Goal: Task Accomplishment & Management: Use online tool/utility

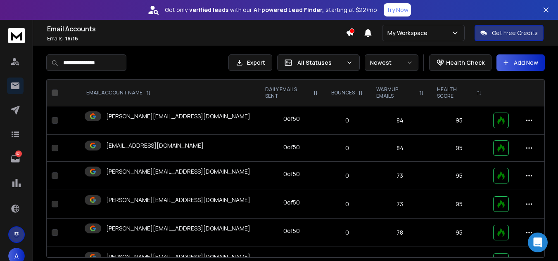
scroll to position [41, 0]
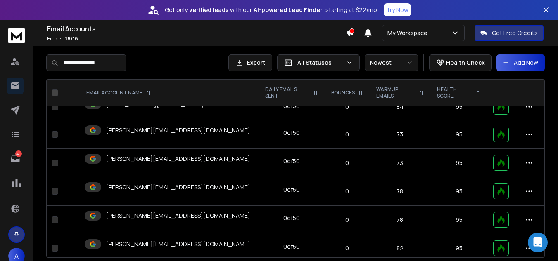
click at [95, 63] on input "**********" at bounding box center [86, 62] width 80 height 17
paste input
type input "**********"
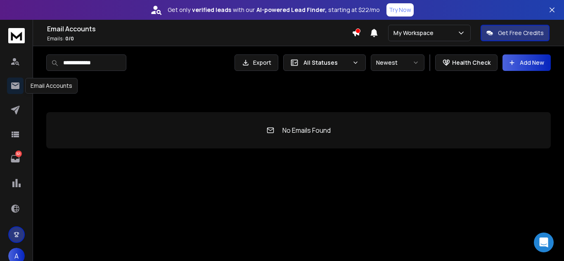
click at [14, 85] on icon at bounding box center [15, 86] width 8 height 7
click at [526, 56] on button "Add New" at bounding box center [526, 62] width 48 height 17
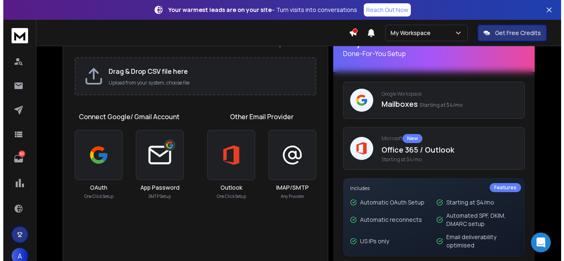
scroll to position [83, 0]
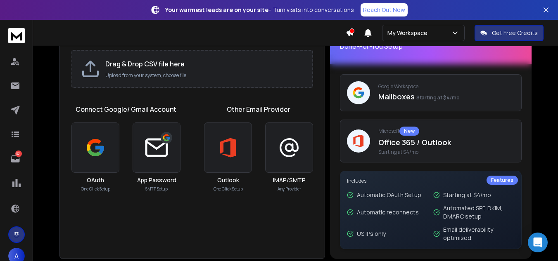
click at [222, 139] on icon at bounding box center [227, 147] width 19 height 19
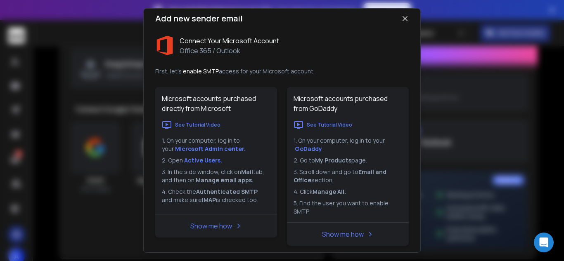
scroll to position [35, 0]
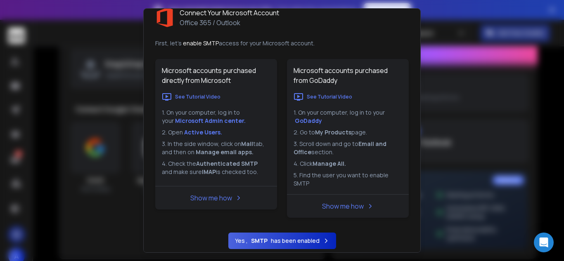
click at [285, 233] on button "Yes , SMTP has been enabled" at bounding box center [282, 241] width 108 height 17
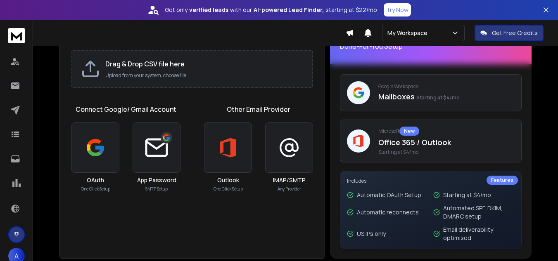
scroll to position [83, 0]
